Goal: Task Accomplishment & Management: Manage account settings

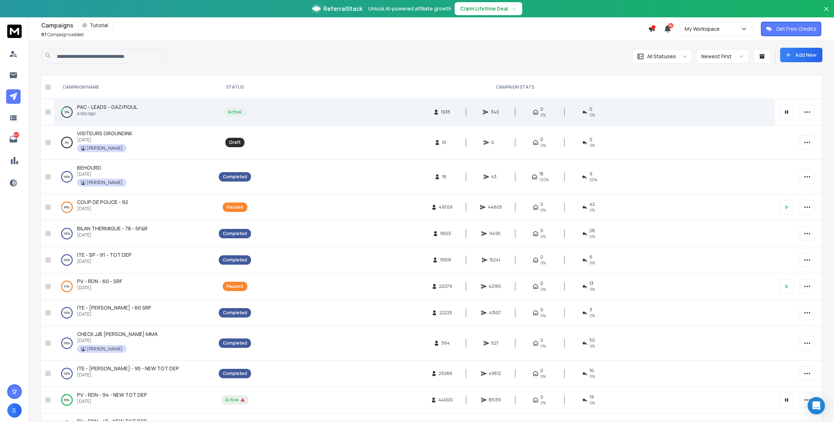
click at [107, 111] on p "a day ago" at bounding box center [107, 114] width 60 height 6
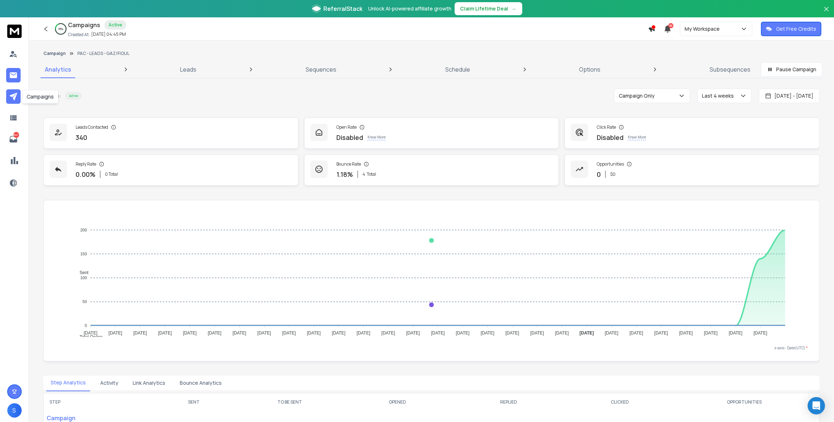
click at [13, 82] on link at bounding box center [13, 75] width 14 height 14
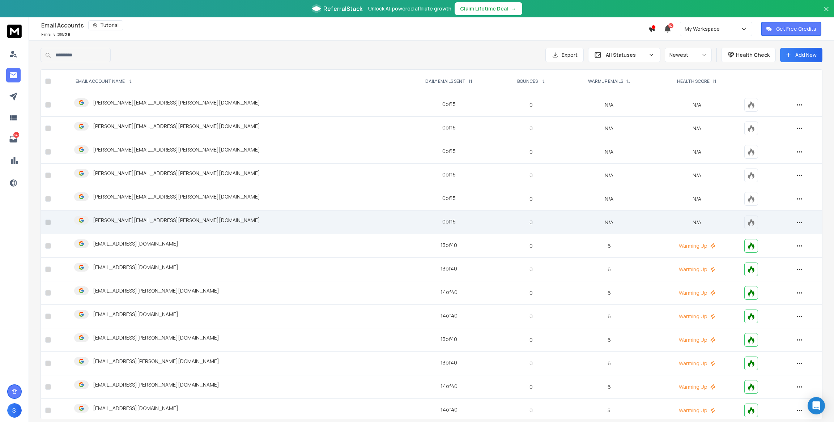
click at [747, 222] on icon at bounding box center [750, 222] width 7 height 7
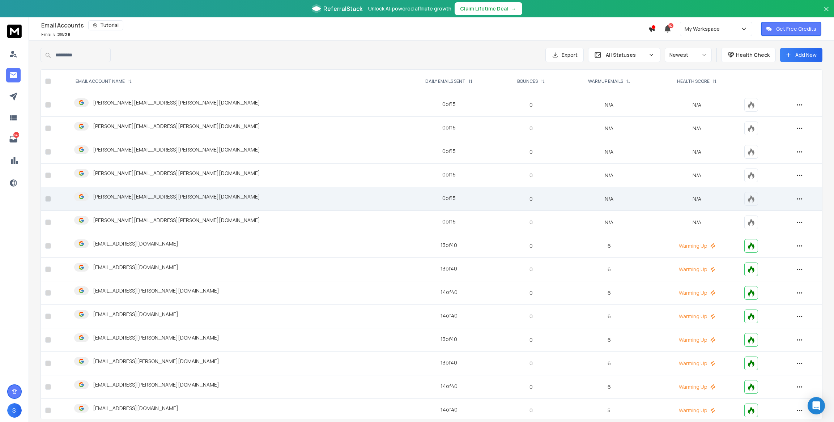
click at [730, 193] on body "ReferralStack Unlock AI-powered affiliate growth Lifetime Deals available! Clai…" at bounding box center [417, 211] width 834 height 422
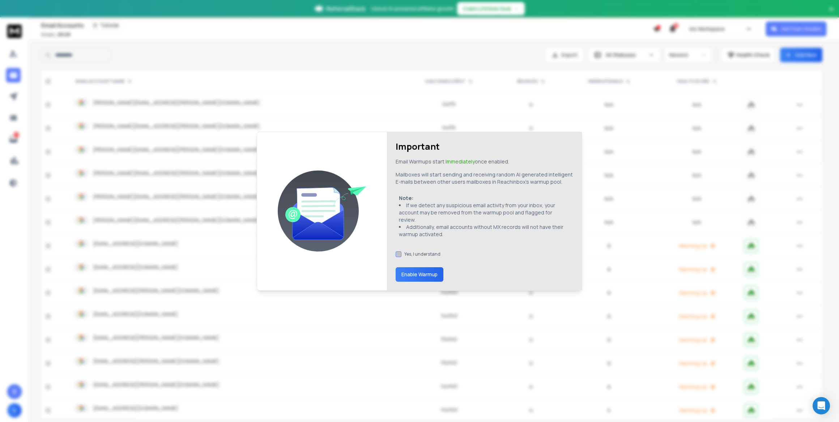
click at [412, 270] on button "Enable Warmup" at bounding box center [419, 274] width 48 height 14
click at [400, 251] on button "Yes, I understand" at bounding box center [398, 254] width 6 height 6
click at [414, 269] on button "Enable Warmup" at bounding box center [419, 274] width 48 height 14
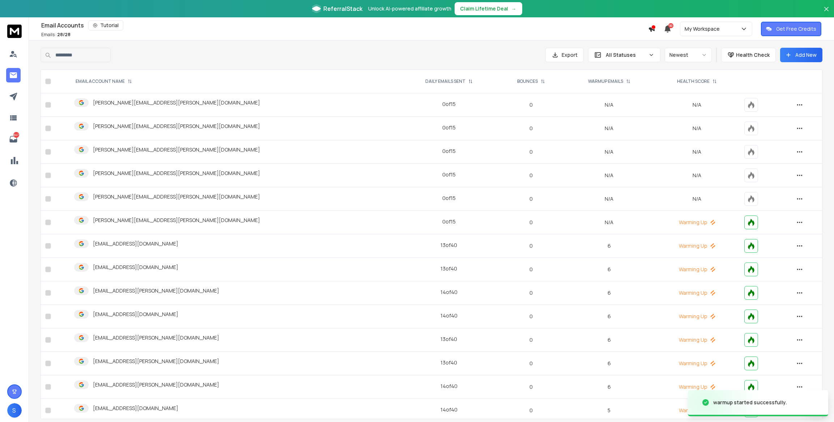
click at [414, 269] on td "13 of 40" at bounding box center [448, 267] width 98 height 19
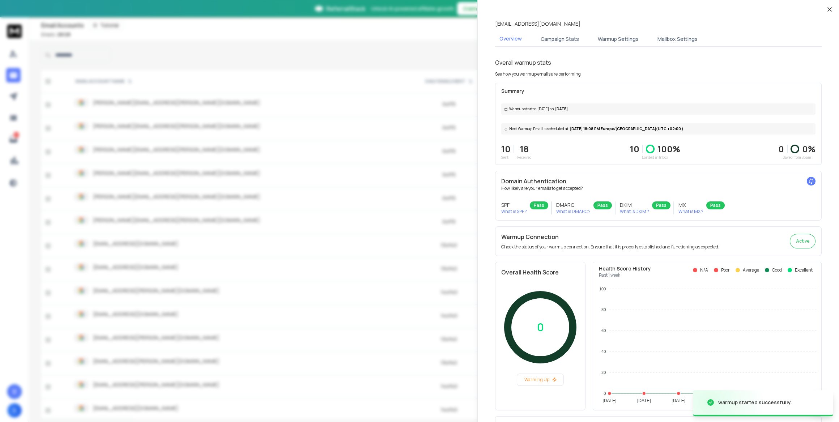
click at [829, 9] on icon "button" at bounding box center [829, 9] width 7 height 7
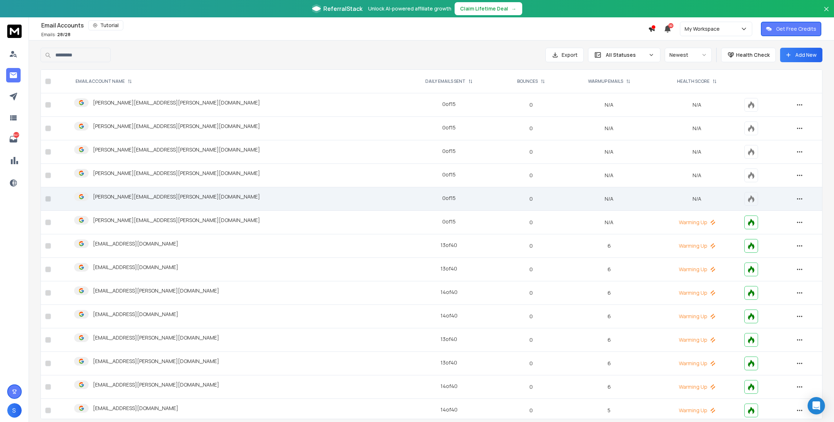
click at [748, 195] on icon at bounding box center [751, 198] width 6 height 7
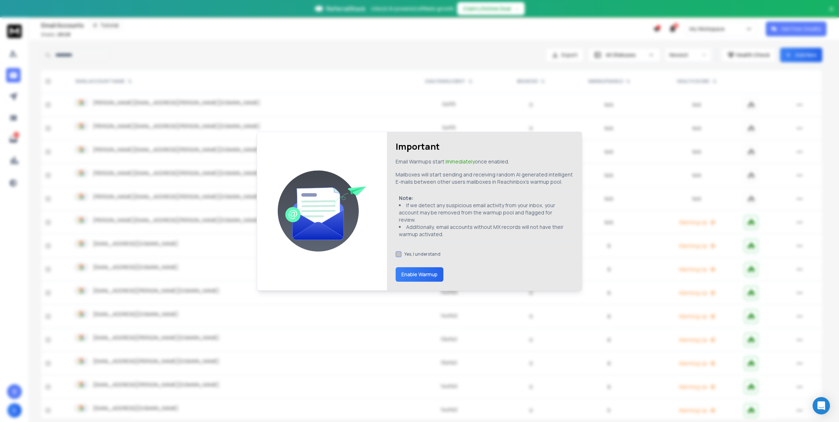
click at [401, 251] on button "Yes, I understand" at bounding box center [398, 254] width 6 height 6
click at [425, 272] on button "Enable Warmup" at bounding box center [419, 274] width 48 height 14
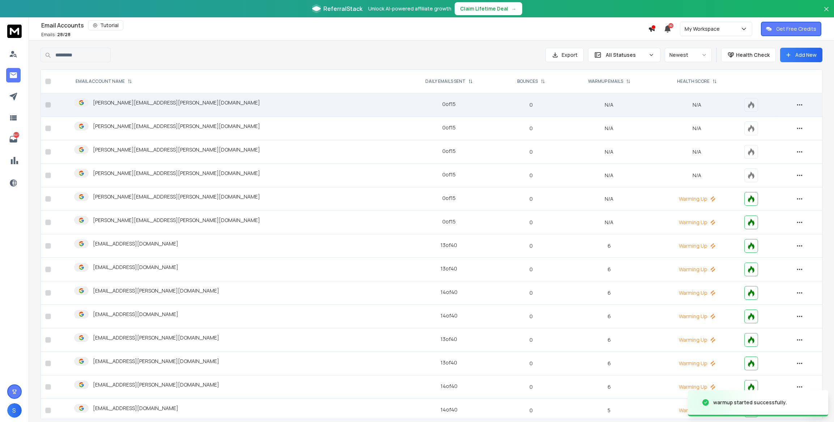
click at [747, 106] on icon at bounding box center [750, 104] width 7 height 7
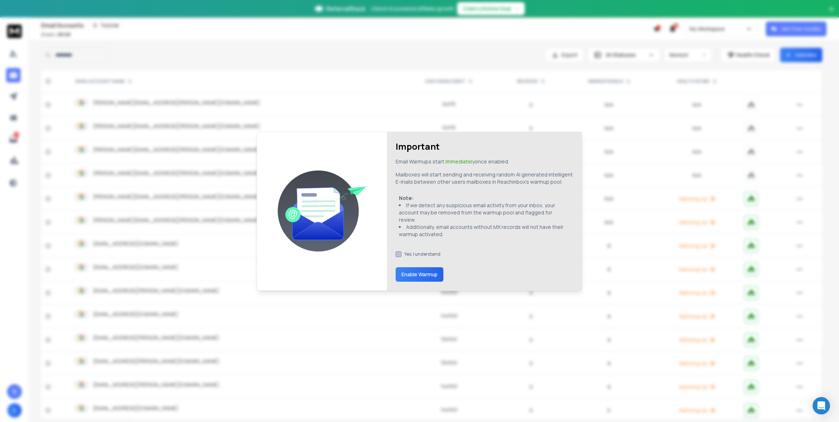
click at [395, 248] on div "Important Email Warmups start Immediately once enabled. Mailboxes will start se…" at bounding box center [484, 211] width 195 height 158
click at [397, 251] on button "Yes, I understand" at bounding box center [398, 254] width 6 height 6
click at [412, 268] on button "Enable Warmup" at bounding box center [419, 274] width 48 height 14
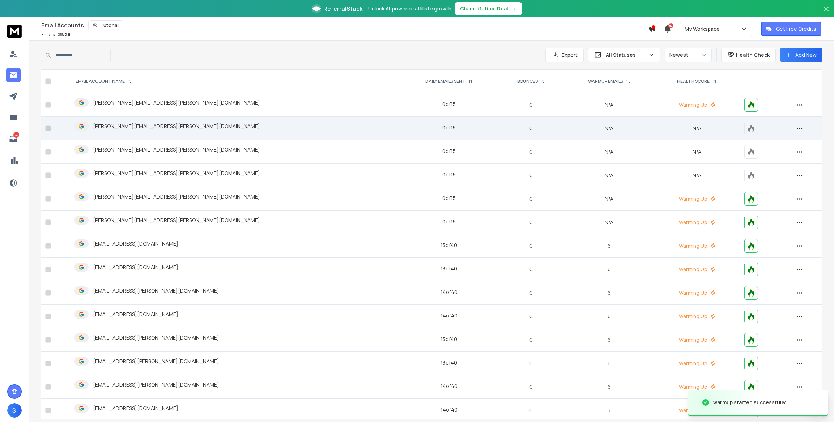
click at [747, 130] on icon at bounding box center [750, 128] width 7 height 7
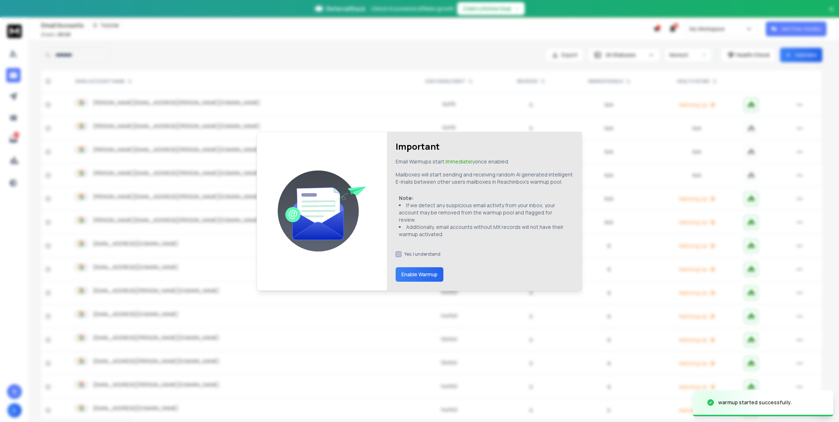
click at [401, 251] on button "Yes, I understand" at bounding box center [398, 254] width 6 height 6
click at [416, 271] on button "Enable Warmup" at bounding box center [419, 274] width 48 height 14
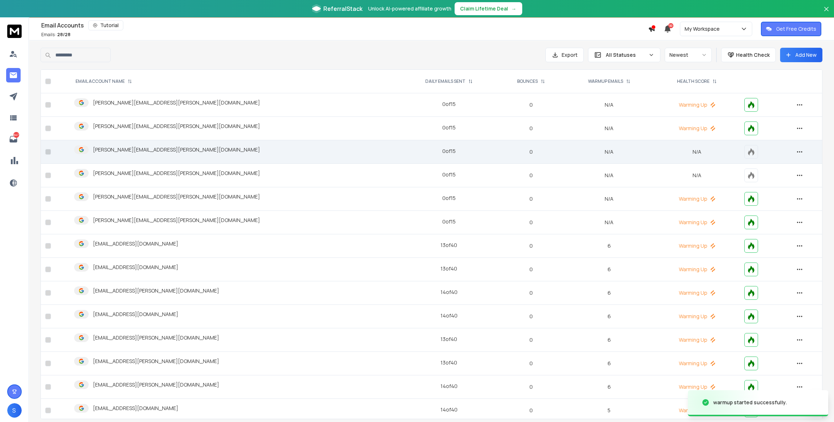
click at [747, 150] on icon at bounding box center [750, 151] width 7 height 7
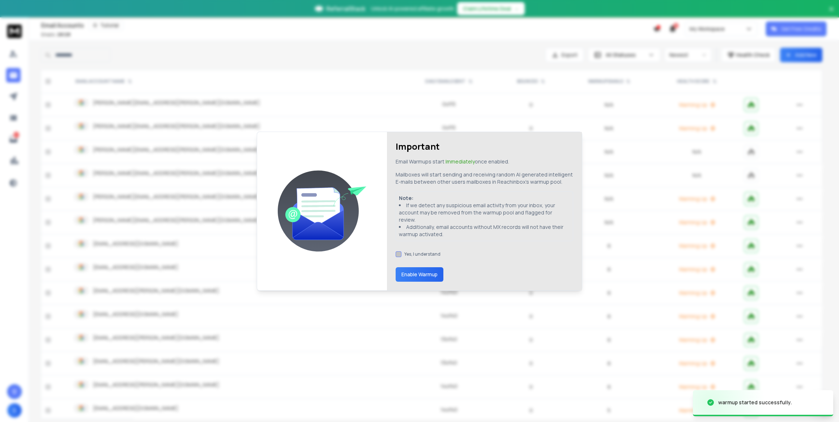
click at [399, 251] on button "Yes, I understand" at bounding box center [398, 254] width 6 height 6
click at [411, 270] on button "Enable Warmup" at bounding box center [419, 274] width 48 height 14
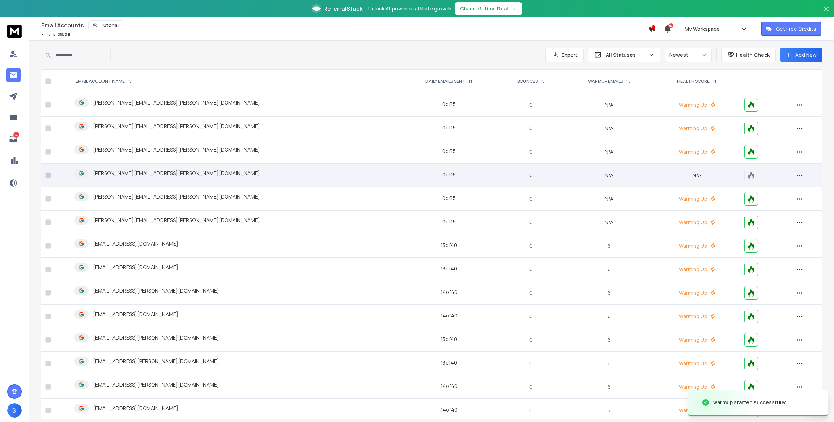
click at [748, 173] on icon at bounding box center [751, 175] width 6 height 7
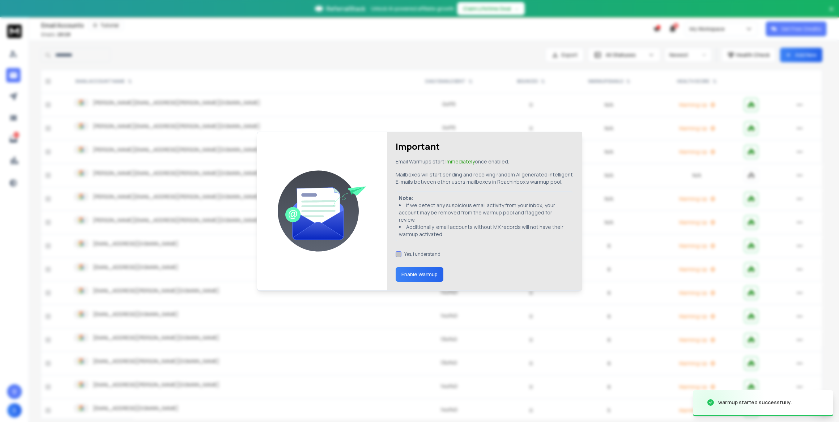
click at [396, 251] on button "Yes, I understand" at bounding box center [398, 254] width 6 height 6
click at [416, 274] on button "Enable Warmup" at bounding box center [419, 274] width 48 height 14
